Goal: Task Accomplishment & Management: Manage account settings

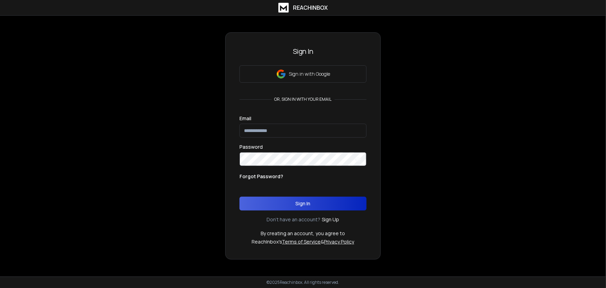
click at [286, 138] on form "Email Password Forgot Password? Sign In Sign Up" at bounding box center [302, 163] width 127 height 94
drag, startPoint x: 288, startPoint y: 133, endPoint x: 291, endPoint y: 136, distance: 4.4
click at [288, 132] on input "email" at bounding box center [302, 131] width 127 height 14
type input "**********"
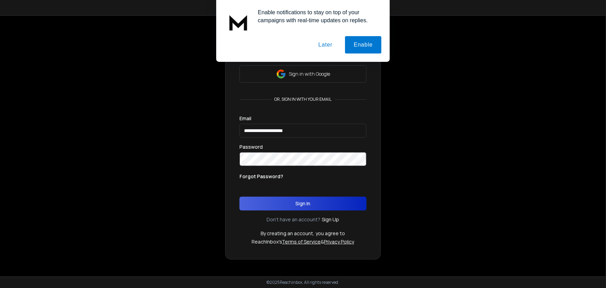
click at [202, 164] on div "**********" at bounding box center [303, 145] width 606 height 233
click at [330, 46] on button "Later" at bounding box center [324, 44] width 31 height 17
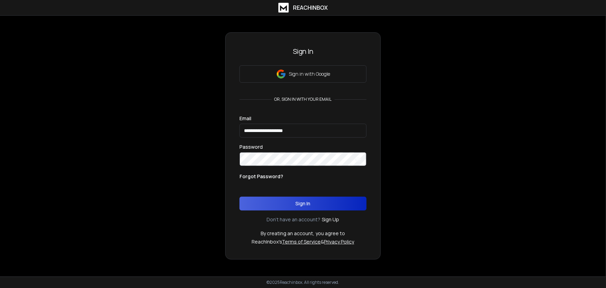
click at [325, 201] on button "Sign In" at bounding box center [302, 203] width 127 height 14
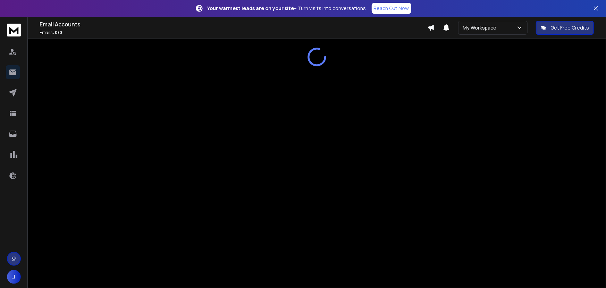
click at [594, 7] on div "Your warmest leads are on your site – Turn visits into conversations Reach Out …" at bounding box center [303, 8] width 606 height 17
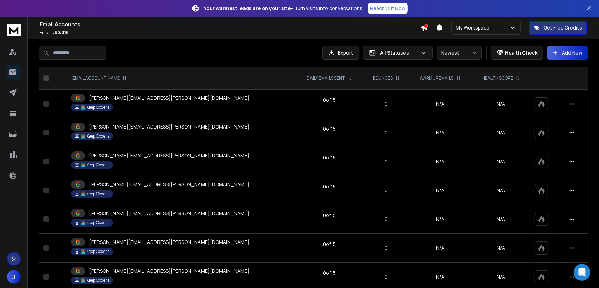
click at [590, 7] on icon at bounding box center [589, 8] width 6 height 6
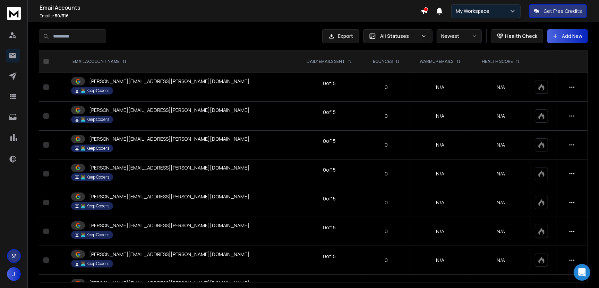
click at [492, 16] on button "My Workspace" at bounding box center [485, 11] width 69 height 14
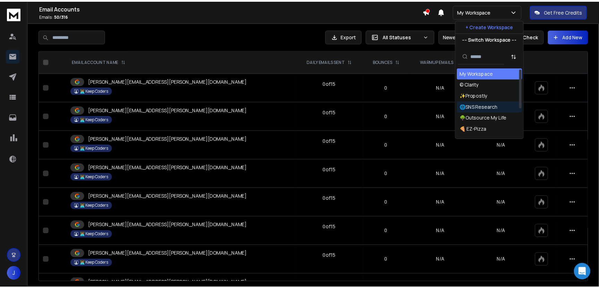
scroll to position [52, 0]
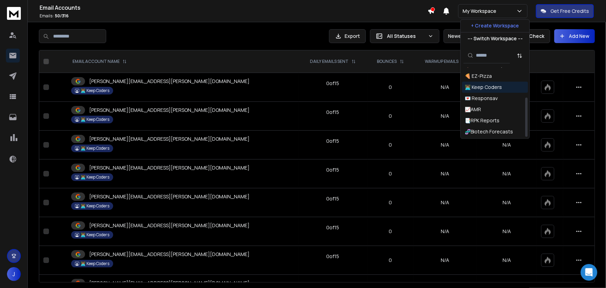
click at [488, 88] on div "👨🏽‍💻 Keep Coders" at bounding box center [483, 87] width 37 height 7
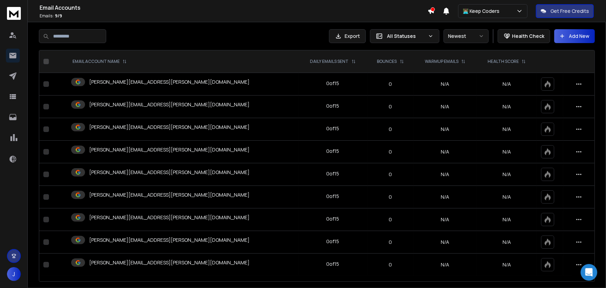
click at [566, 36] on button "Add New" at bounding box center [574, 36] width 41 height 14
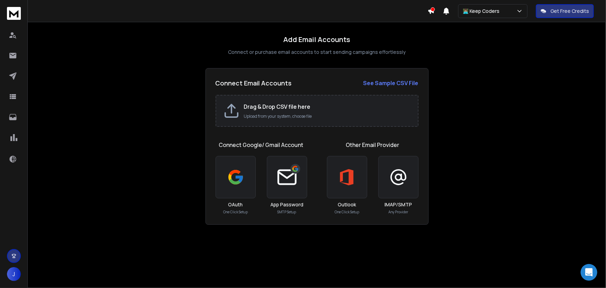
click at [230, 170] on icon at bounding box center [235, 177] width 17 height 21
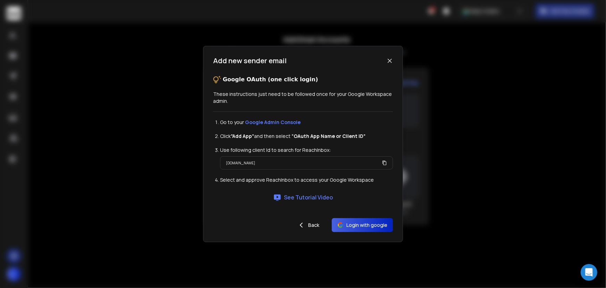
click at [349, 227] on button "Login with google" at bounding box center [362, 225] width 61 height 14
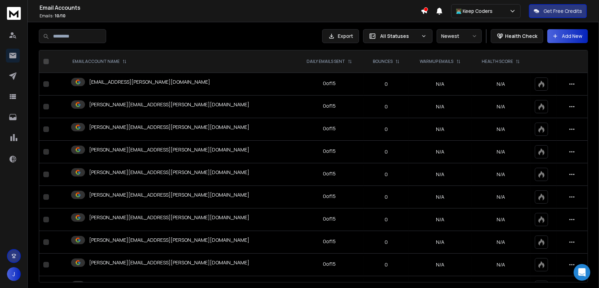
click at [565, 32] on button "Add New" at bounding box center [567, 36] width 41 height 14
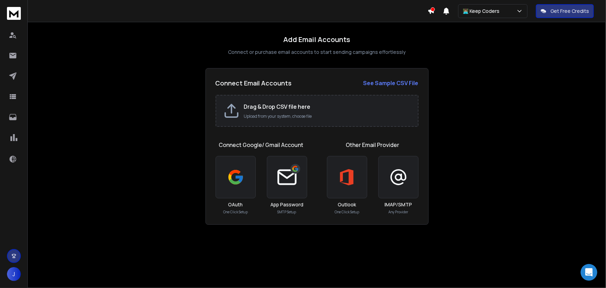
click at [256, 175] on div "OAuth One Click Setup App Password SMTP Setup" at bounding box center [261, 185] width 92 height 59
click at [252, 176] on div at bounding box center [235, 177] width 40 height 42
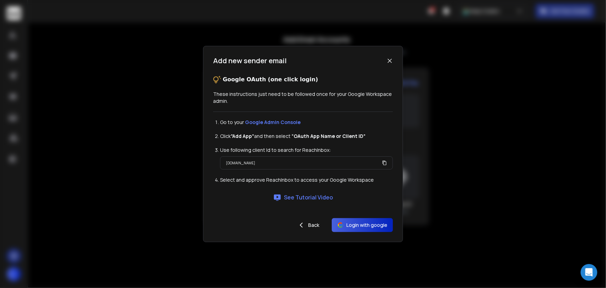
click at [383, 223] on button "Login with google" at bounding box center [362, 225] width 61 height 14
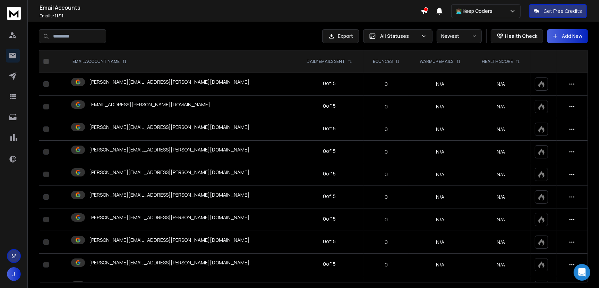
click at [579, 35] on button "Add New" at bounding box center [567, 36] width 41 height 14
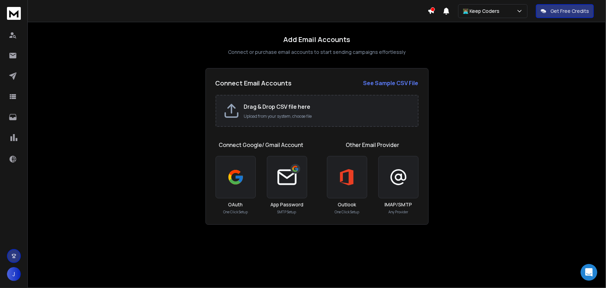
click at [240, 180] on icon at bounding box center [239, 179] width 7 height 7
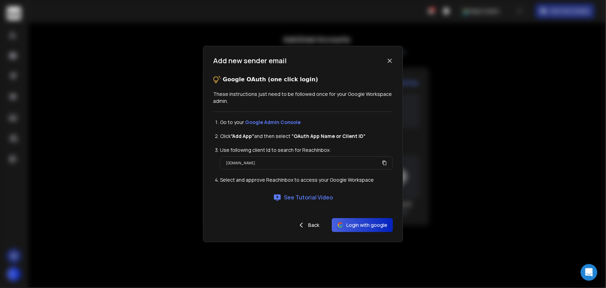
click at [356, 220] on button "Login with google" at bounding box center [362, 225] width 61 height 14
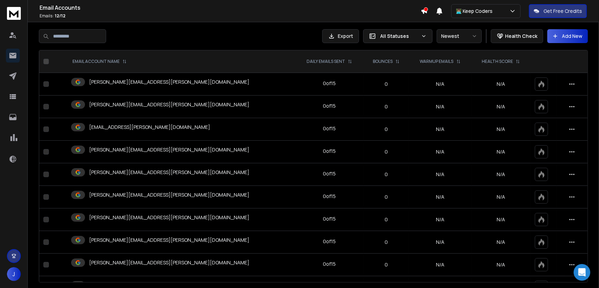
click at [571, 35] on button "Add New" at bounding box center [567, 36] width 41 height 14
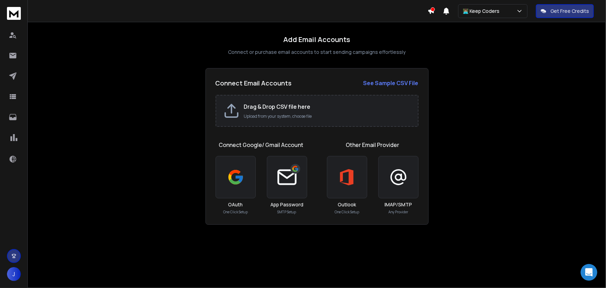
click at [250, 182] on div at bounding box center [235, 177] width 40 height 42
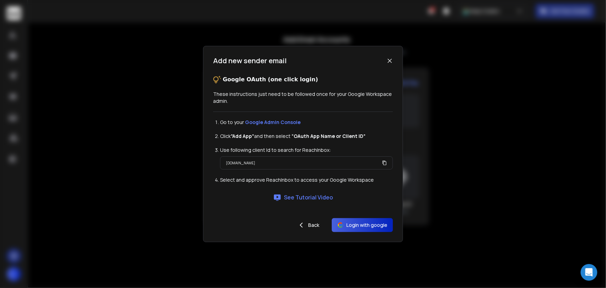
click at [357, 221] on button "Login with google" at bounding box center [362, 225] width 61 height 14
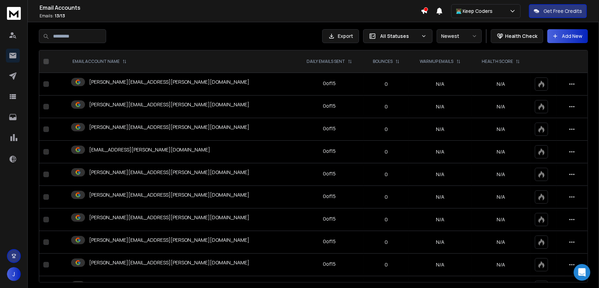
click at [574, 38] on button "Add New" at bounding box center [567, 36] width 41 height 14
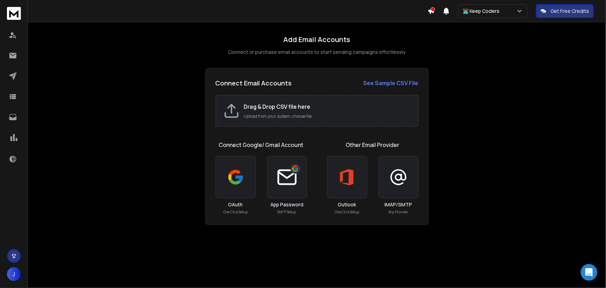
click at [235, 176] on icon at bounding box center [235, 177] width 17 height 21
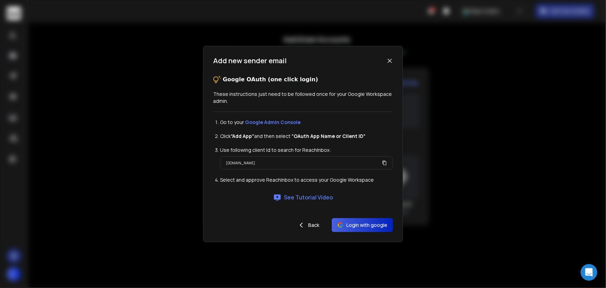
click at [369, 224] on button "Login with google" at bounding box center [362, 225] width 61 height 14
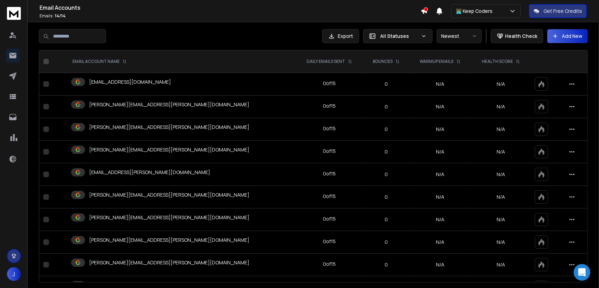
click at [564, 37] on button "Add New" at bounding box center [567, 36] width 41 height 14
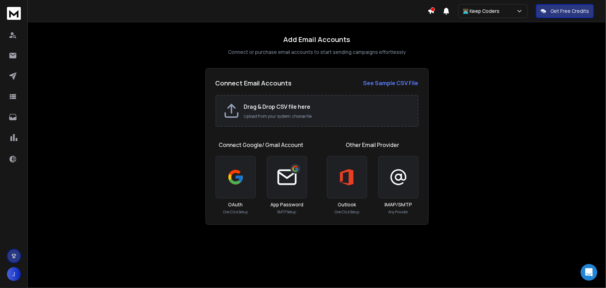
click at [240, 184] on icon at bounding box center [235, 177] width 17 height 21
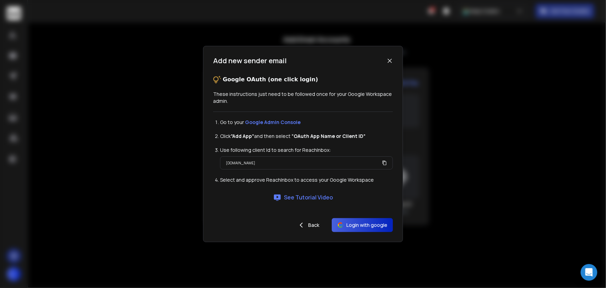
click at [370, 224] on button "Login with google" at bounding box center [362, 225] width 61 height 14
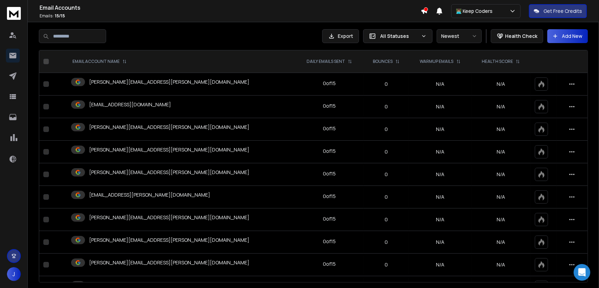
click at [568, 36] on button "Add New" at bounding box center [567, 36] width 41 height 14
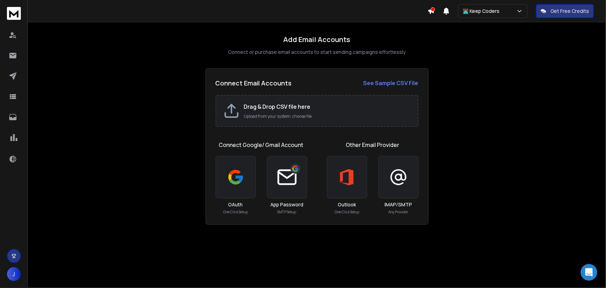
click at [226, 167] on div at bounding box center [235, 177] width 40 height 42
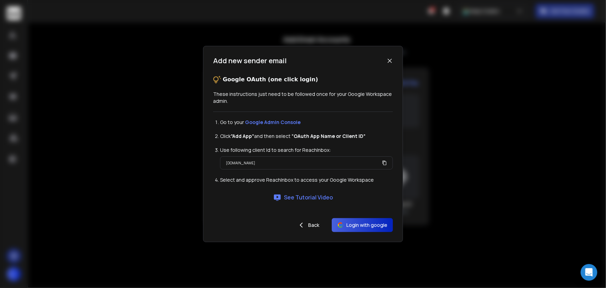
click at [376, 223] on button "Login with google" at bounding box center [362, 225] width 61 height 14
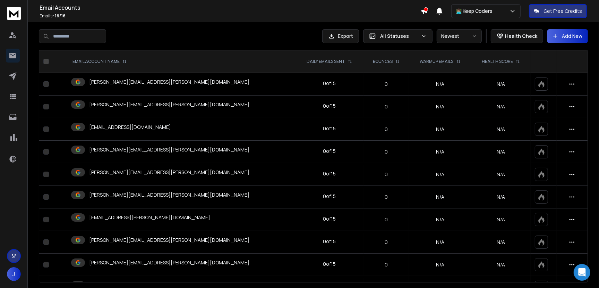
click at [563, 36] on button "Add New" at bounding box center [567, 36] width 41 height 14
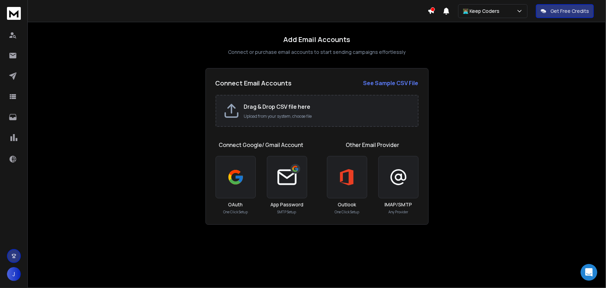
click at [230, 180] on icon at bounding box center [234, 181] width 11 height 6
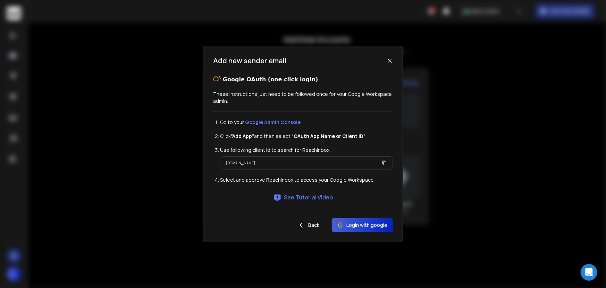
click at [369, 225] on button "Login with google" at bounding box center [362, 225] width 61 height 14
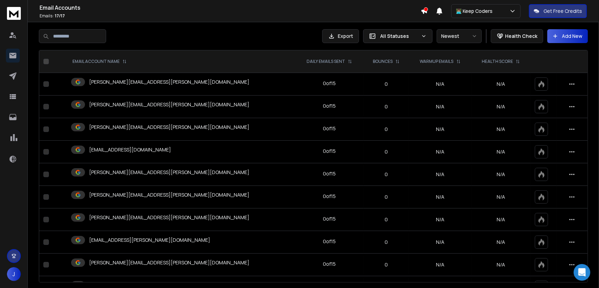
click at [579, 38] on button "Add New" at bounding box center [567, 36] width 41 height 14
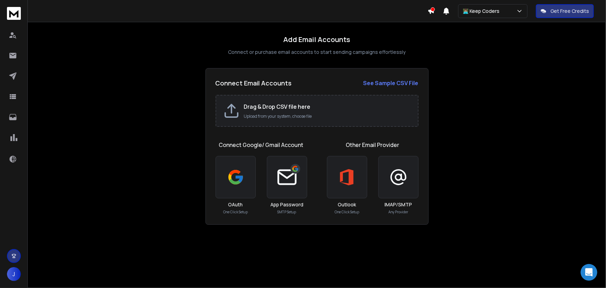
click at [230, 182] on icon at bounding box center [235, 177] width 17 height 21
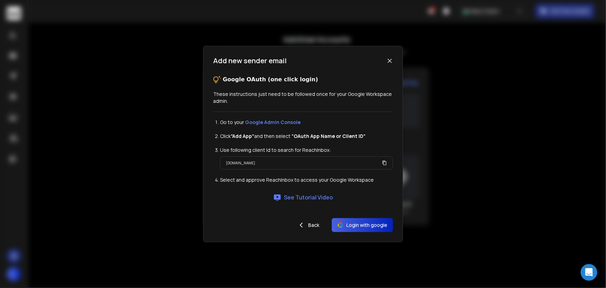
click at [355, 226] on button "Login with google" at bounding box center [362, 225] width 61 height 14
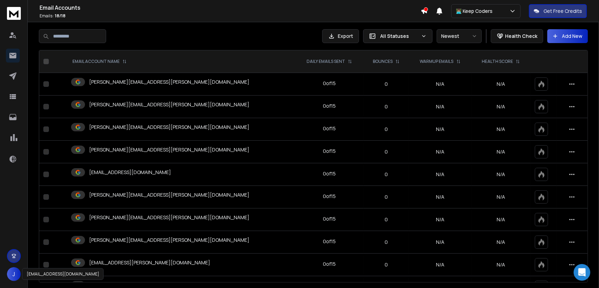
click at [16, 275] on span "J" at bounding box center [14, 274] width 14 height 14
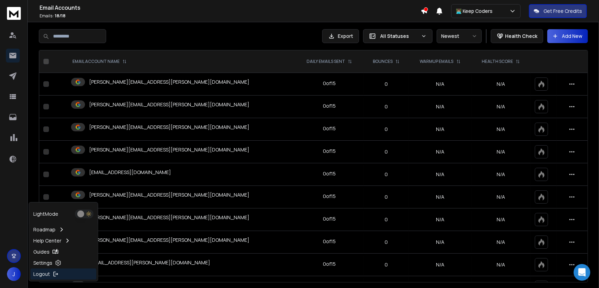
click at [60, 272] on div "Logout" at bounding box center [64, 273] width 66 height 11
